Goal: Task Accomplishment & Management: Use online tool/utility

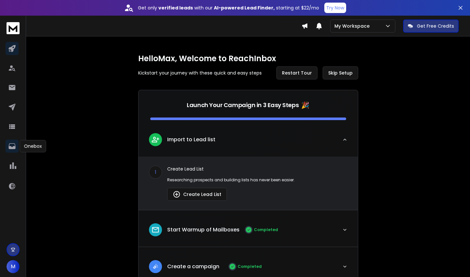
click at [14, 147] on icon at bounding box center [11, 146] width 7 height 6
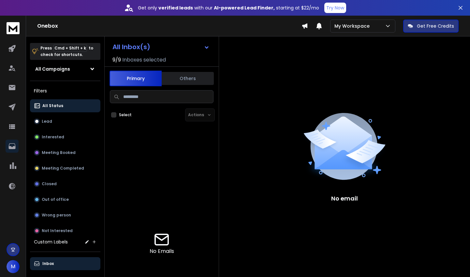
click at [181, 80] on button "Others" at bounding box center [188, 78] width 52 height 14
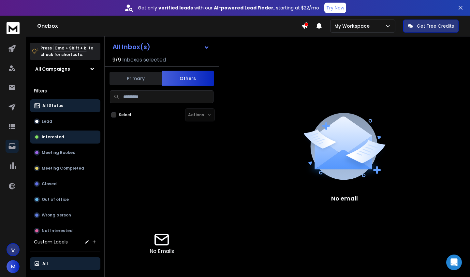
scroll to position [66, 0]
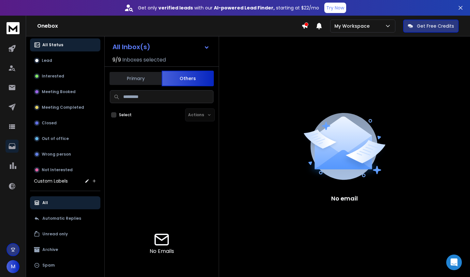
click at [57, 198] on button "All" at bounding box center [65, 203] width 70 height 13
click at [55, 216] on p "Automatic Replies" at bounding box center [61, 218] width 39 height 5
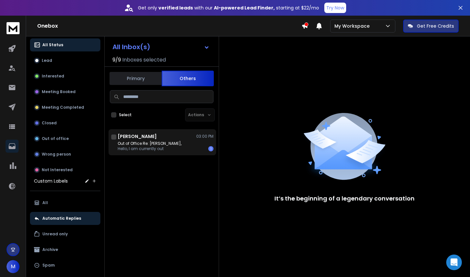
click at [188, 140] on div "[PERSON_NAME] 03:00 PM Out of Office Re: [PERSON_NAME], Hello, I am currently o…" at bounding box center [166, 142] width 96 height 18
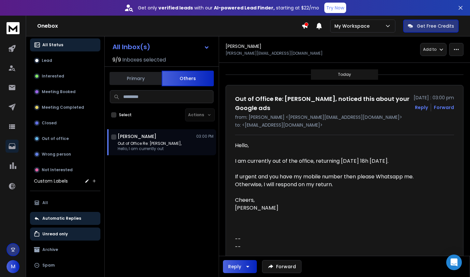
click at [51, 230] on div "Unread only" at bounding box center [51, 234] width 34 height 8
